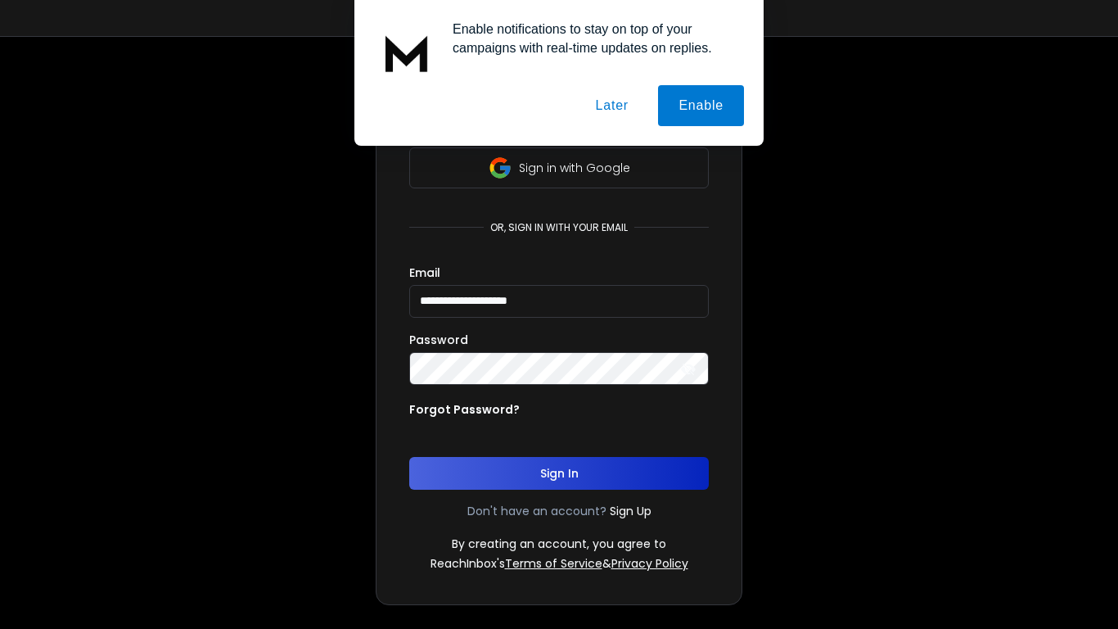
type input "**********"
click at [559, 472] on button "Sign In" at bounding box center [559, 473] width 300 height 33
